Goal: Task Accomplishment & Management: Manage account settings

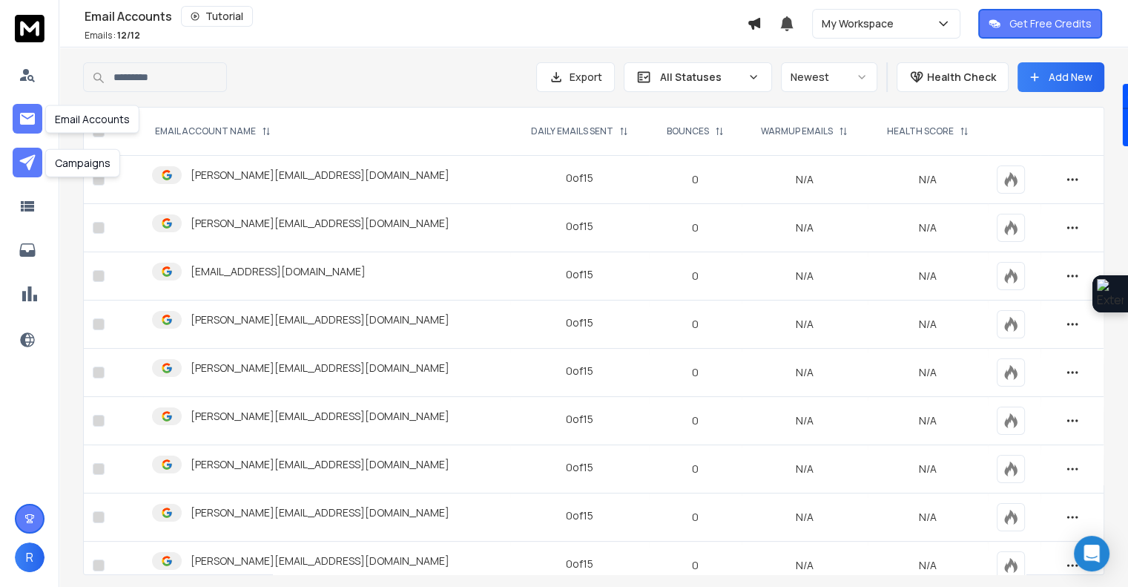
click at [13, 159] on link at bounding box center [28, 163] width 30 height 30
click at [27, 161] on icon at bounding box center [27, 163] width 16 height 16
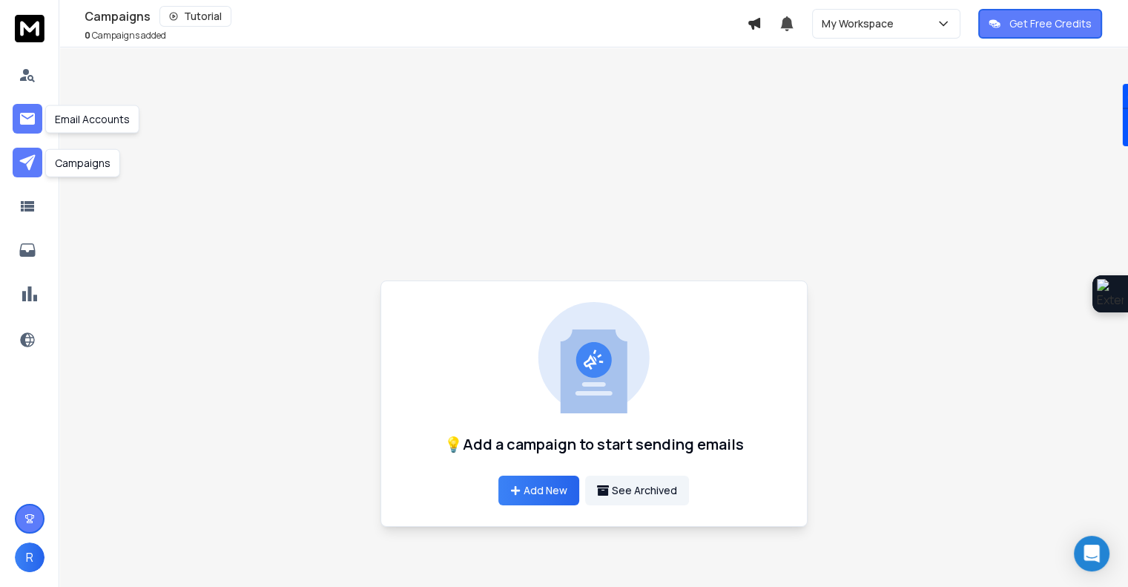
click at [24, 122] on icon at bounding box center [27, 119] width 15 height 12
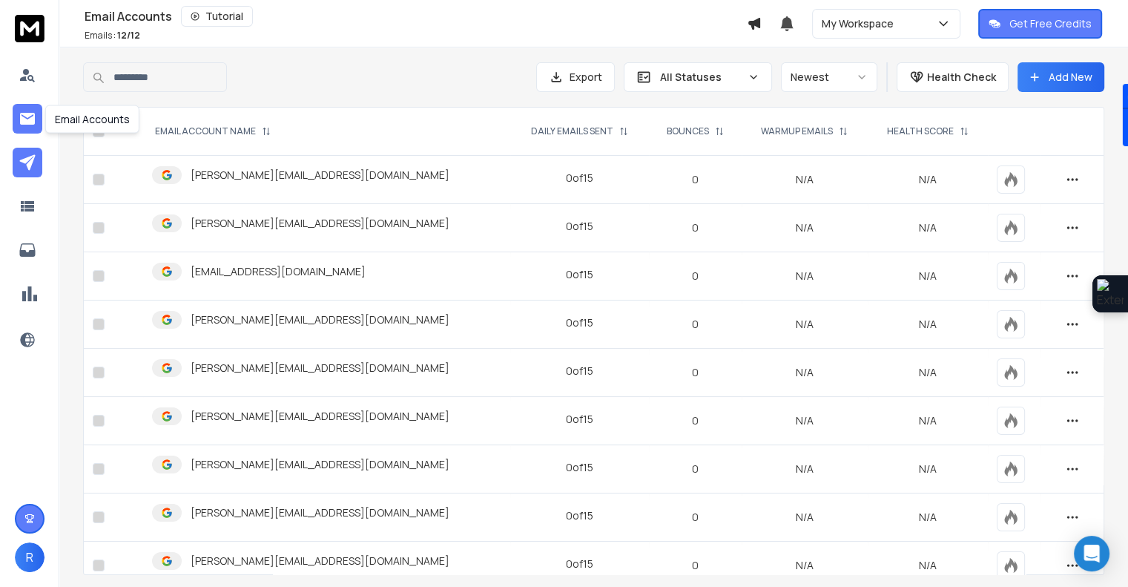
click at [29, 166] on icon at bounding box center [27, 163] width 16 height 16
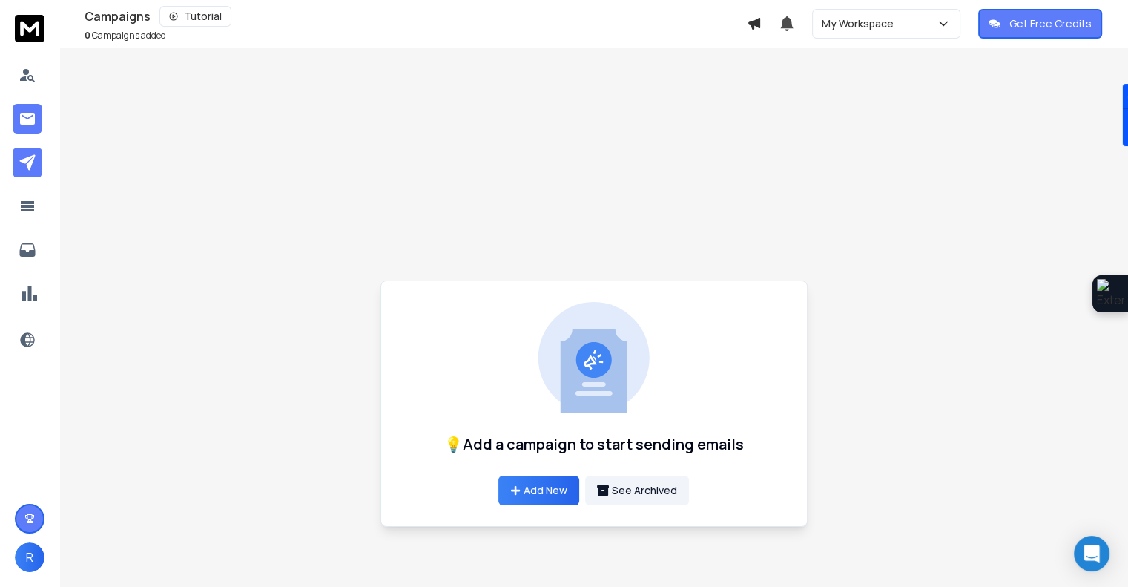
click at [28, 121] on icon at bounding box center [27, 119] width 15 height 12
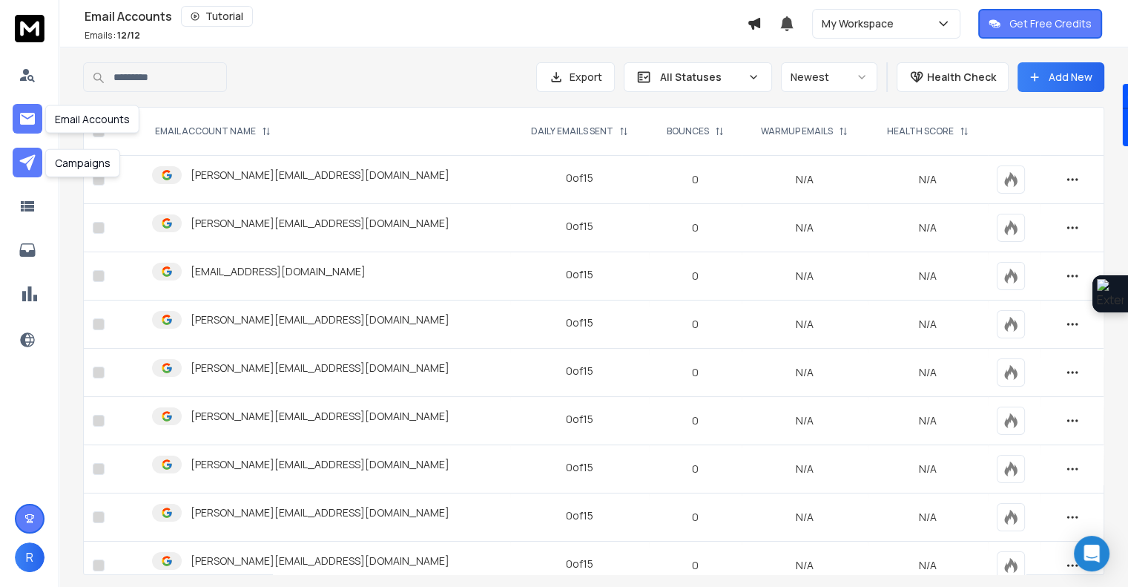
click at [32, 160] on icon at bounding box center [27, 163] width 16 height 16
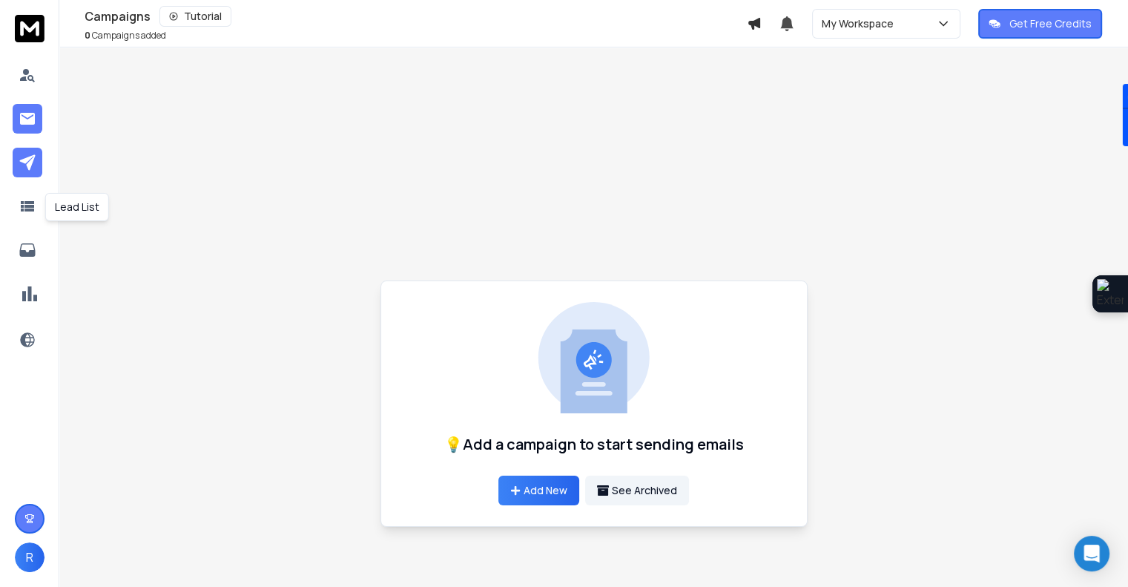
click at [21, 119] on icon at bounding box center [27, 119] width 15 height 12
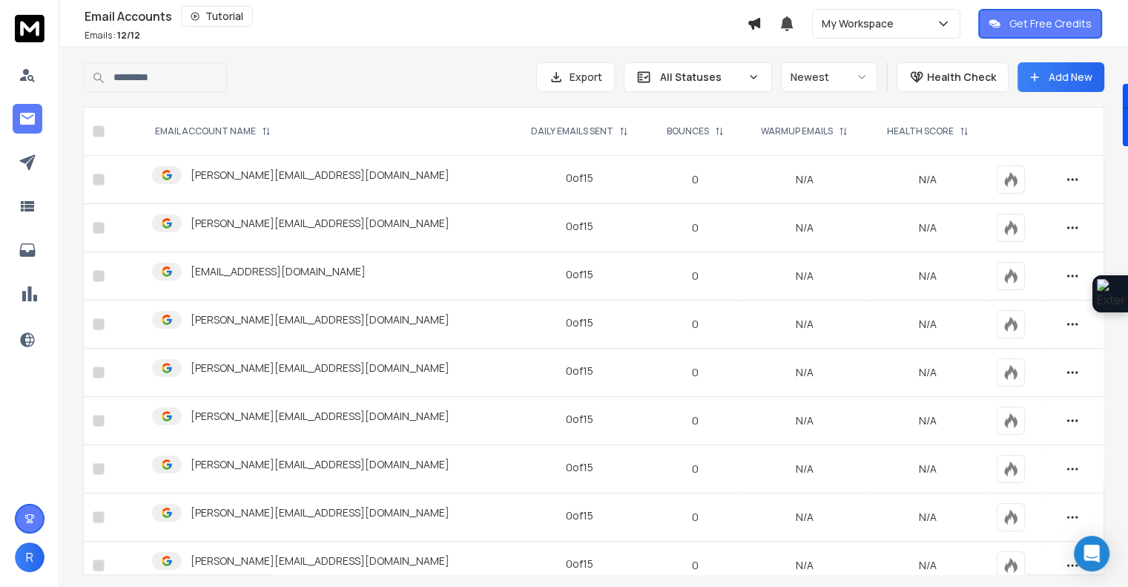
click at [389, 62] on div at bounding box center [305, 77] width 444 height 30
click at [98, 134] on button "button" at bounding box center [99, 131] width 12 height 12
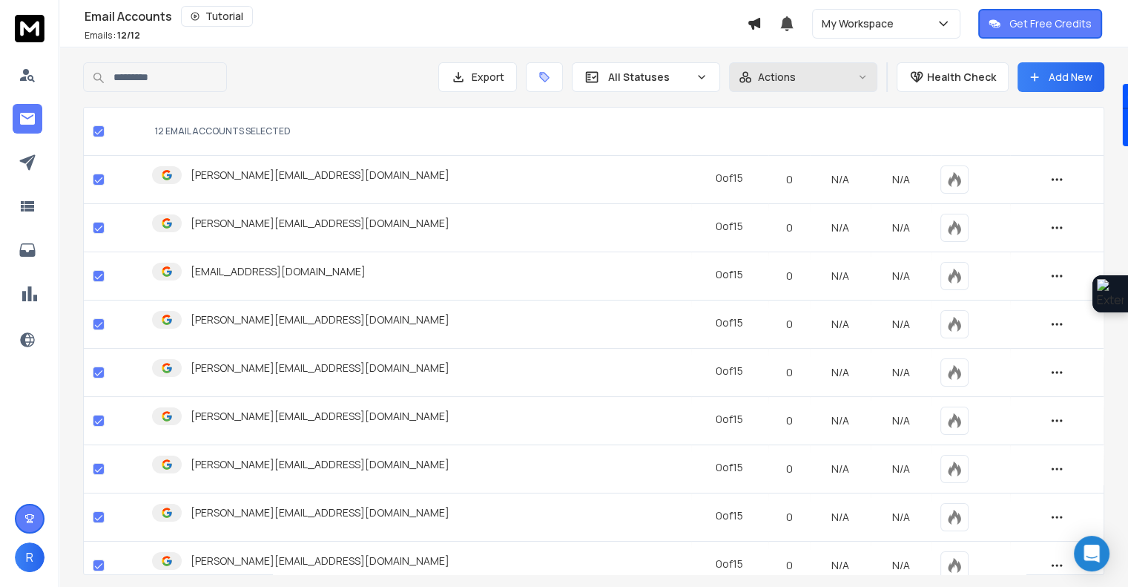
click at [809, 80] on div "Actions" at bounding box center [795, 77] width 113 height 15
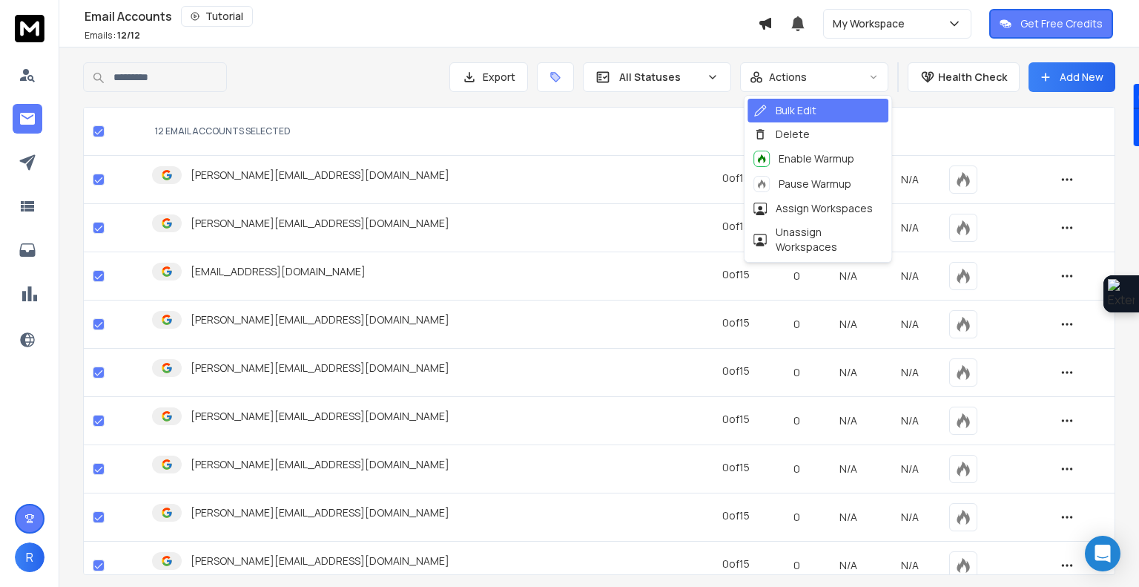
click at [804, 113] on div "Bulk Edit" at bounding box center [785, 110] width 63 height 15
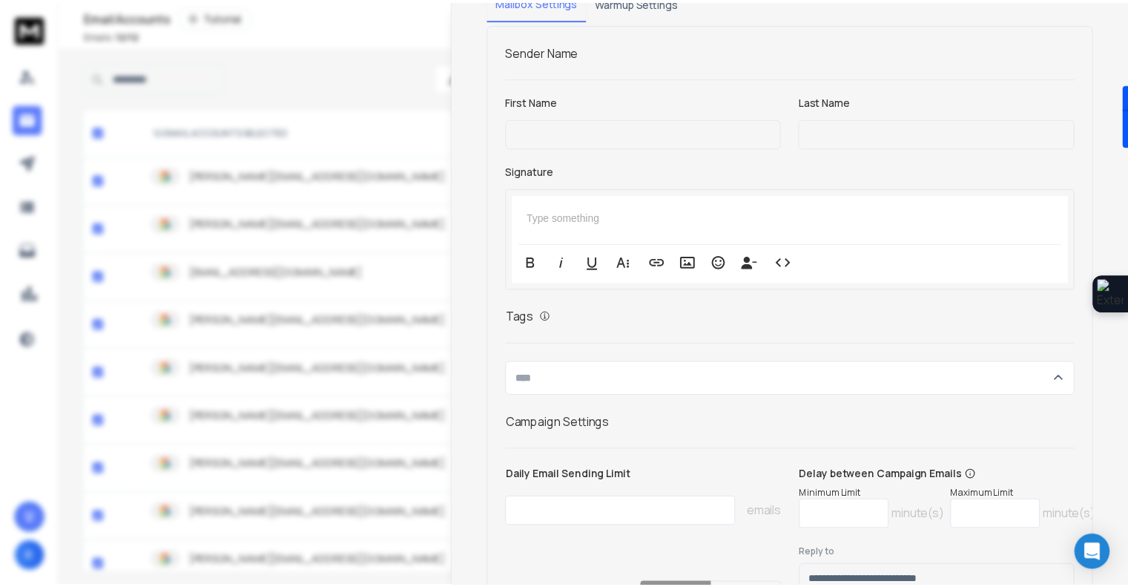
scroll to position [297, 0]
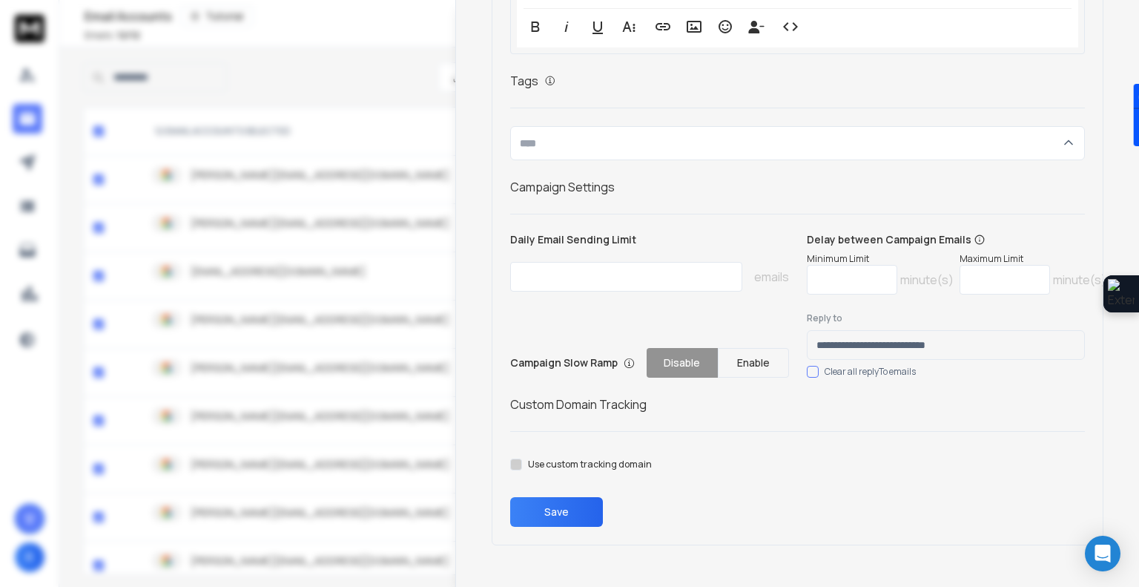
click at [540, 269] on input "number" at bounding box center [625, 277] width 231 height 30
type input "**"
click at [579, 501] on button "Save" at bounding box center [556, 512] width 93 height 30
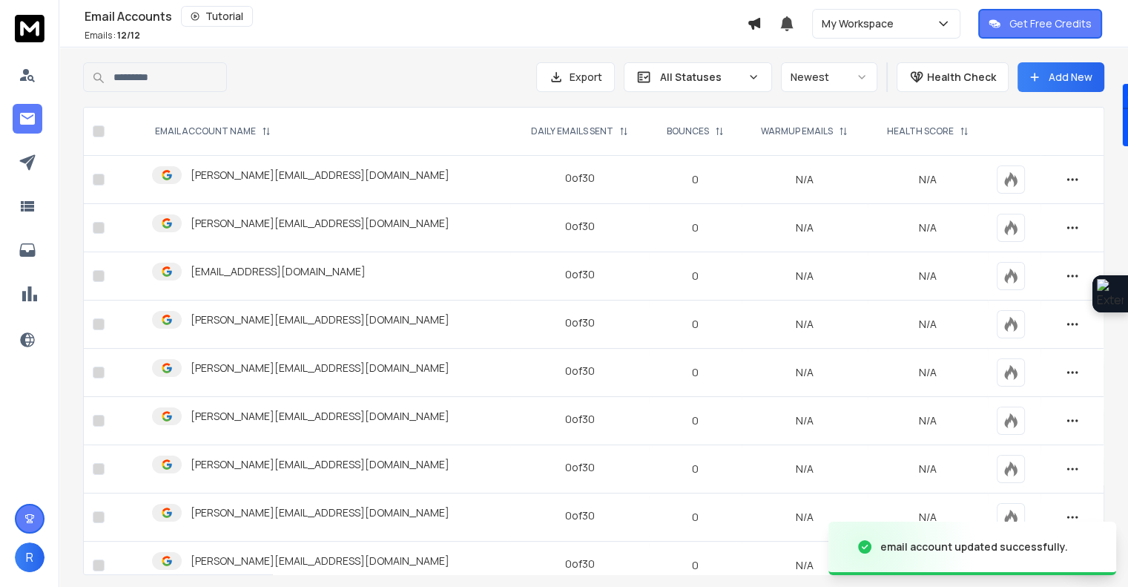
click at [375, 110] on th "EMAIL ACCOUNT NAME" at bounding box center [326, 132] width 367 height 48
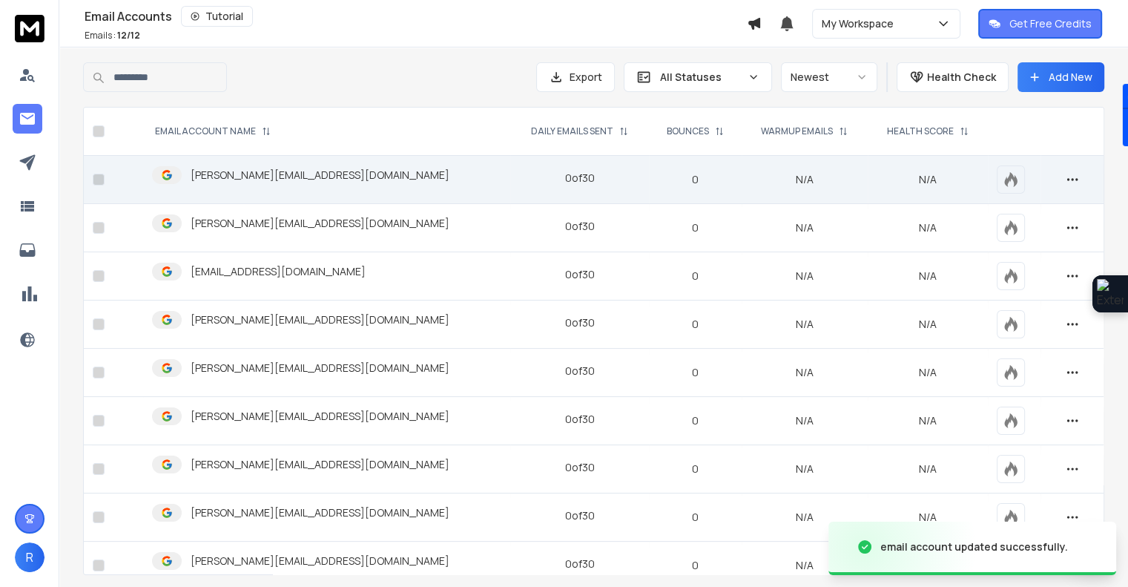
click at [383, 180] on div "[PERSON_NAME][EMAIL_ADDRESS][DOMAIN_NAME]" at bounding box center [326, 175] width 349 height 18
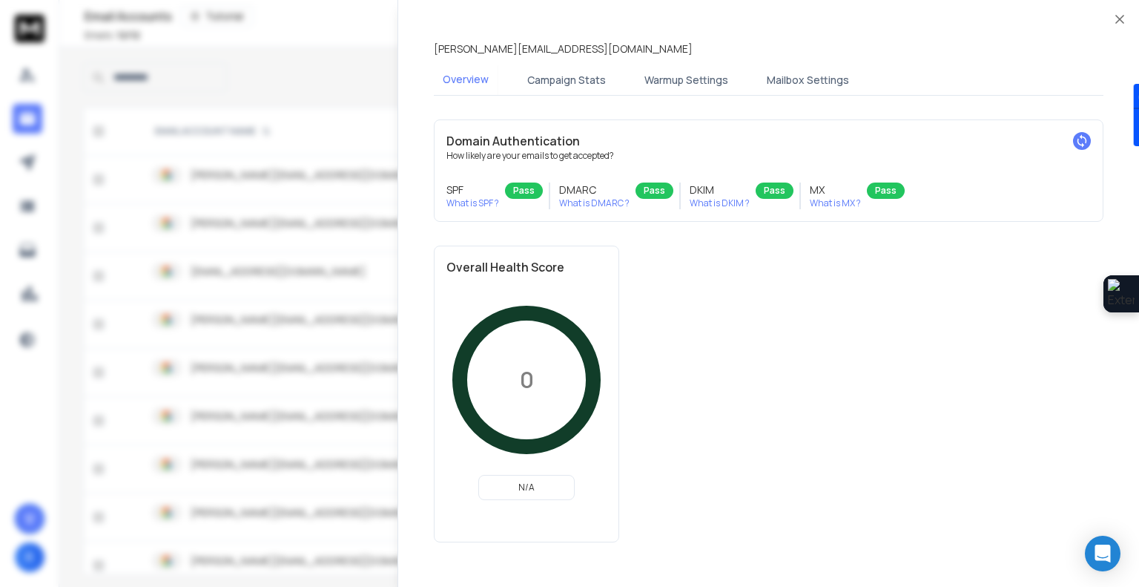
click at [548, 76] on button "Campaign Stats" at bounding box center [567, 80] width 96 height 33
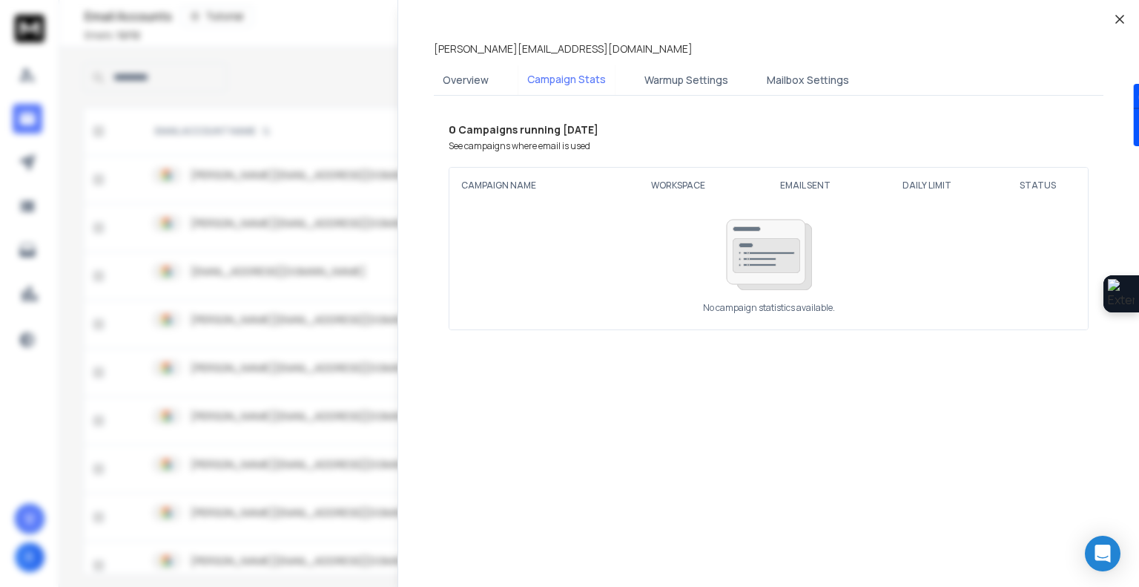
click at [1119, 16] on icon "button" at bounding box center [1119, 19] width 7 height 7
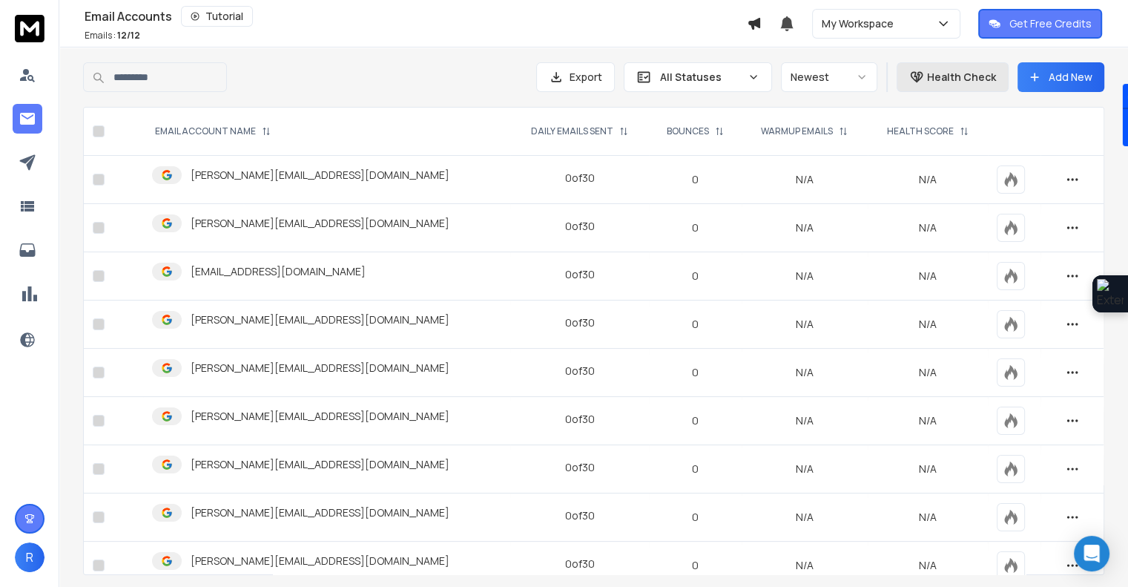
click at [948, 77] on p "Health Check" at bounding box center [961, 77] width 69 height 15
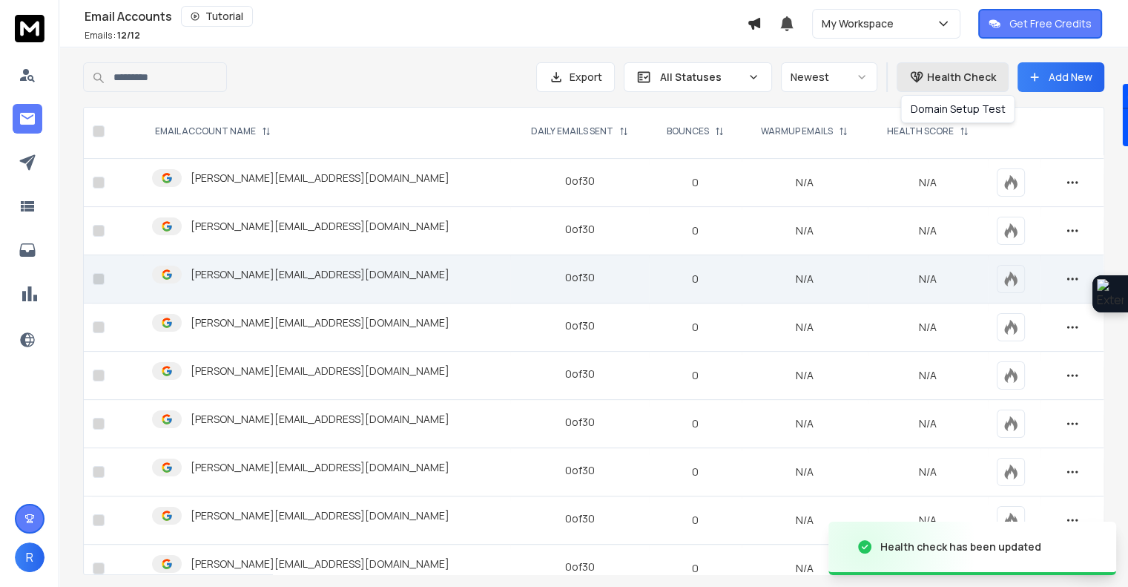
scroll to position [169, 0]
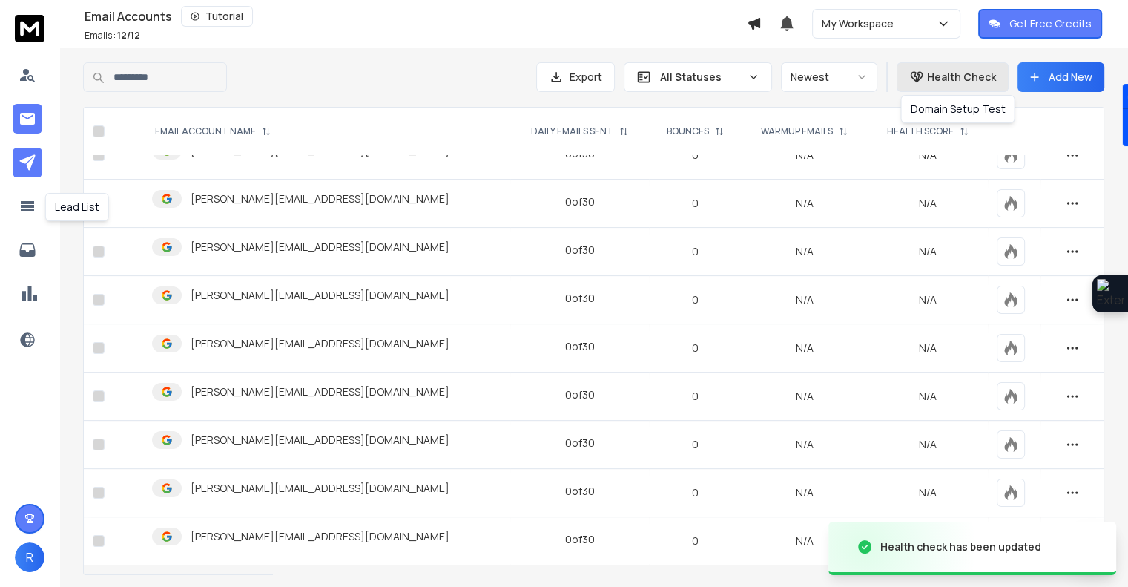
click at [21, 159] on icon at bounding box center [28, 163] width 18 height 18
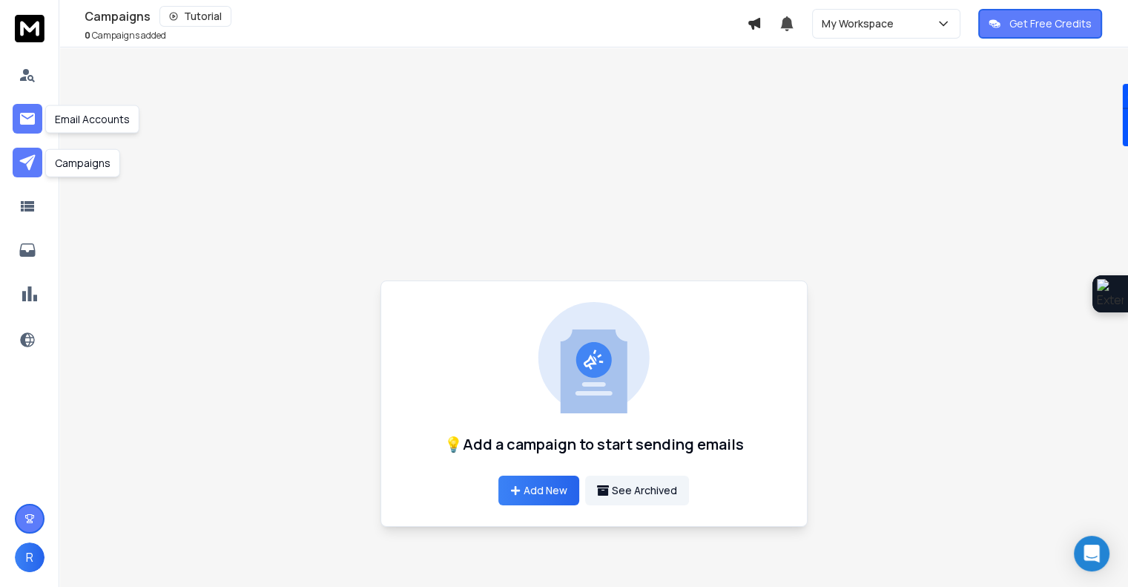
click at [30, 124] on icon at bounding box center [27, 119] width 15 height 12
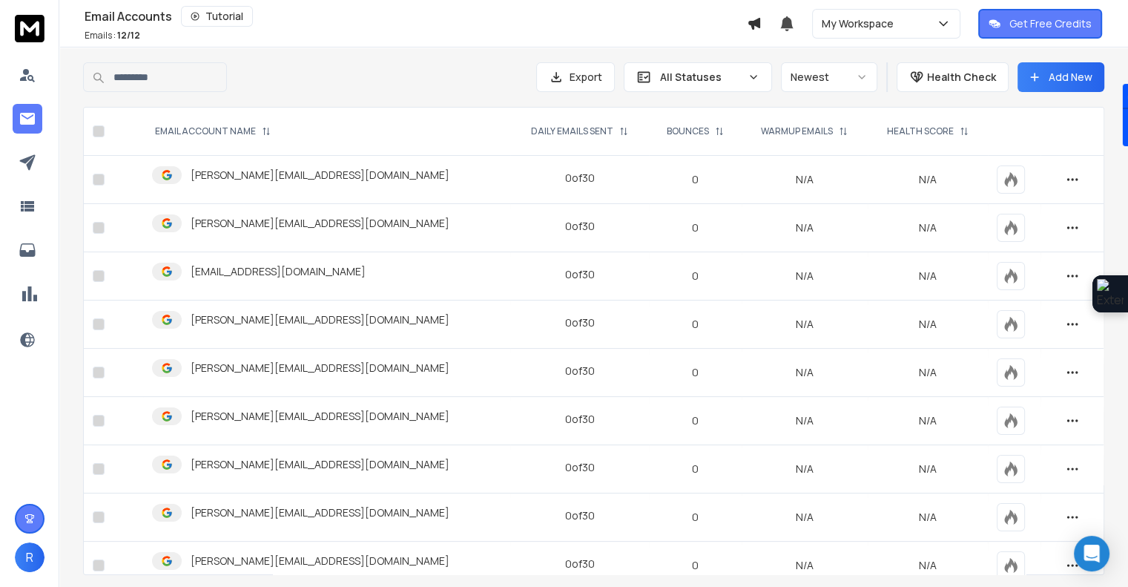
click at [401, 78] on div at bounding box center [305, 77] width 444 height 30
click at [27, 163] on icon at bounding box center [27, 163] width 16 height 16
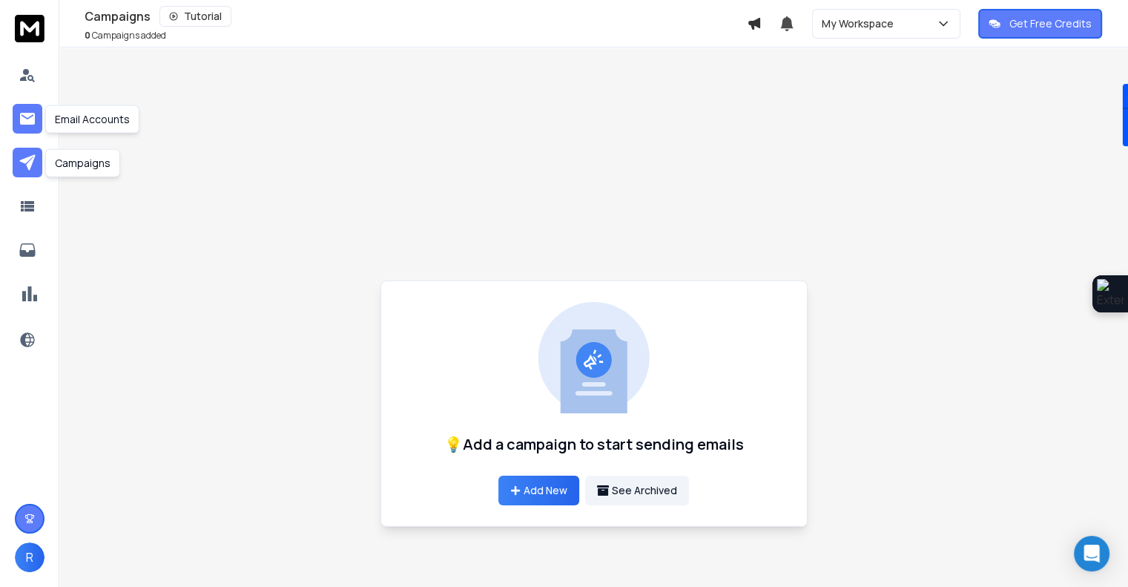
click at [28, 115] on icon at bounding box center [27, 119] width 15 height 12
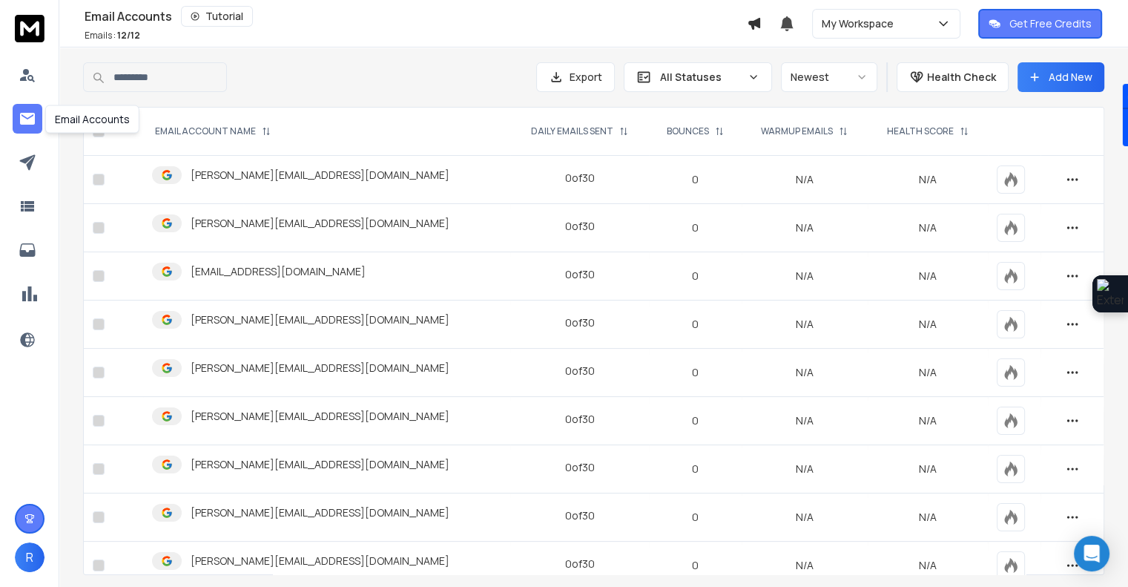
click at [404, 70] on div at bounding box center [305, 77] width 444 height 30
click at [384, 94] on div "Export All Statuses Newest Health Check Add New EMAIL ACCOUNT NAME DAILY EMAILS…" at bounding box center [594, 318] width 1022 height 513
click at [1059, 68] on button "Add New" at bounding box center [1061, 77] width 87 height 30
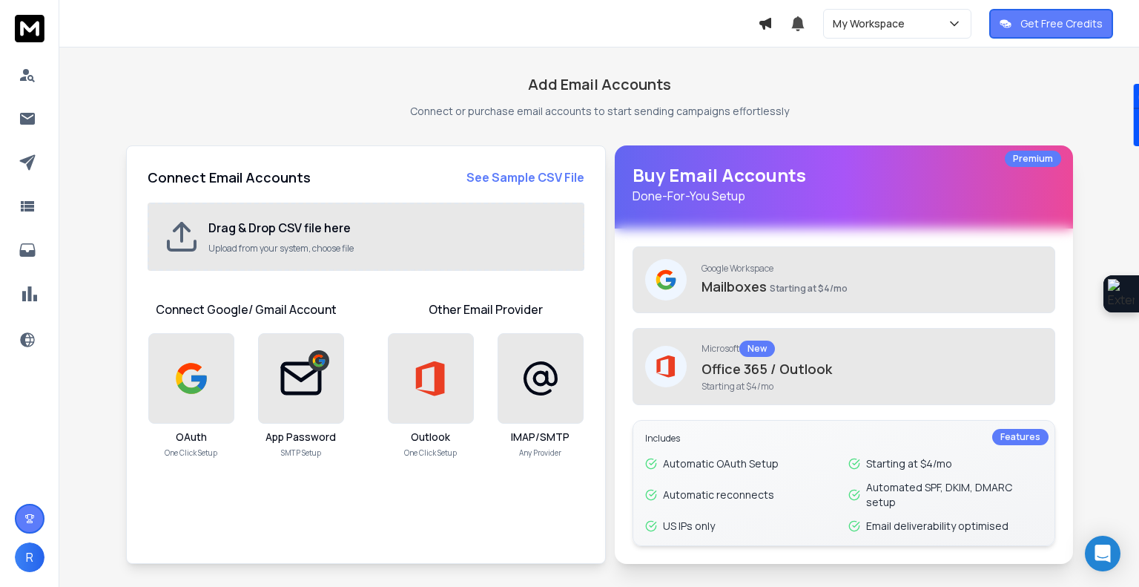
click at [434, 262] on div "Drag & Drop CSV file here Upload from your system, choose file" at bounding box center [366, 237] width 437 height 68
type input "**********"
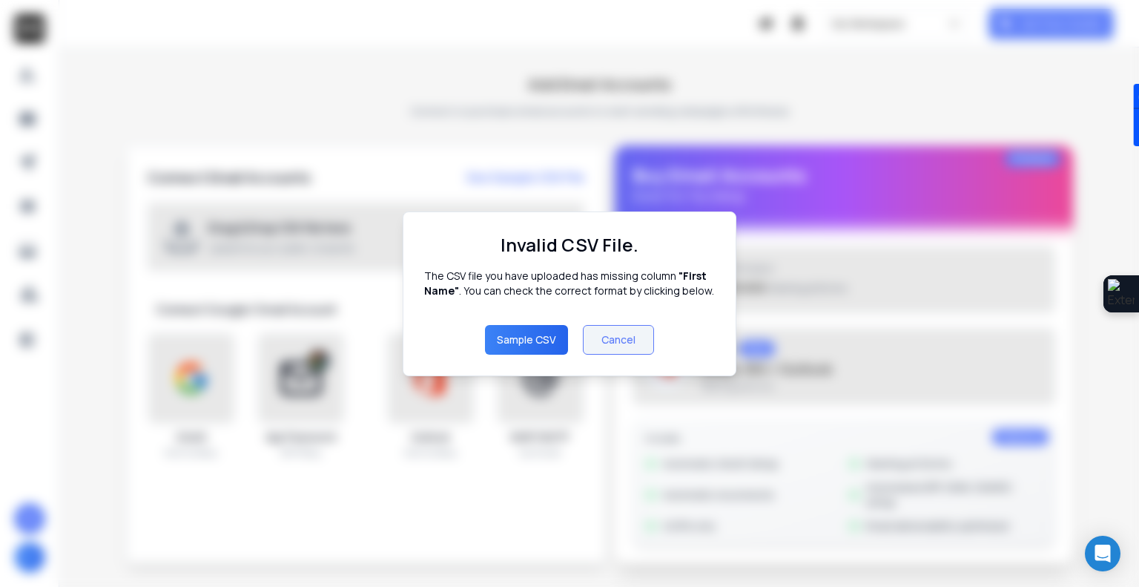
click at [510, 337] on button "Sample CSV" at bounding box center [526, 340] width 83 height 30
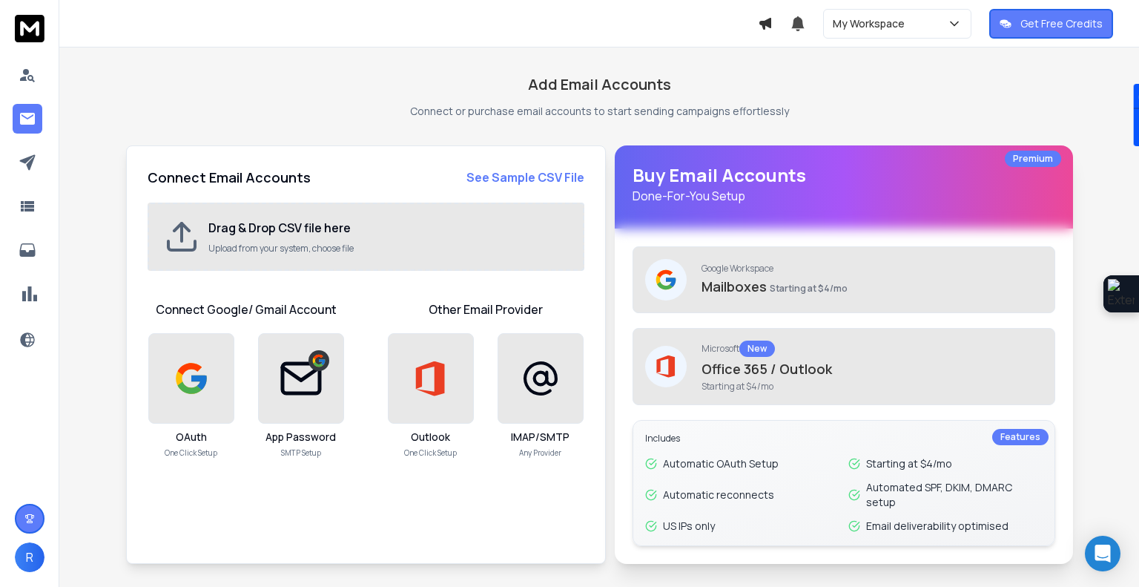
click at [22, 120] on icon at bounding box center [27, 119] width 15 height 12
